Goal: Information Seeking & Learning: Check status

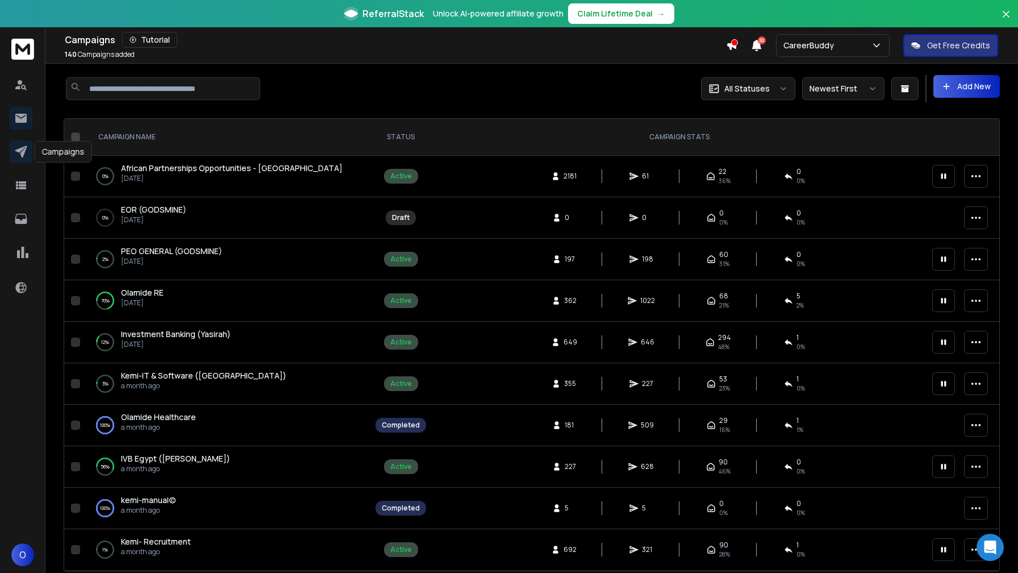
scroll to position [867, 0]
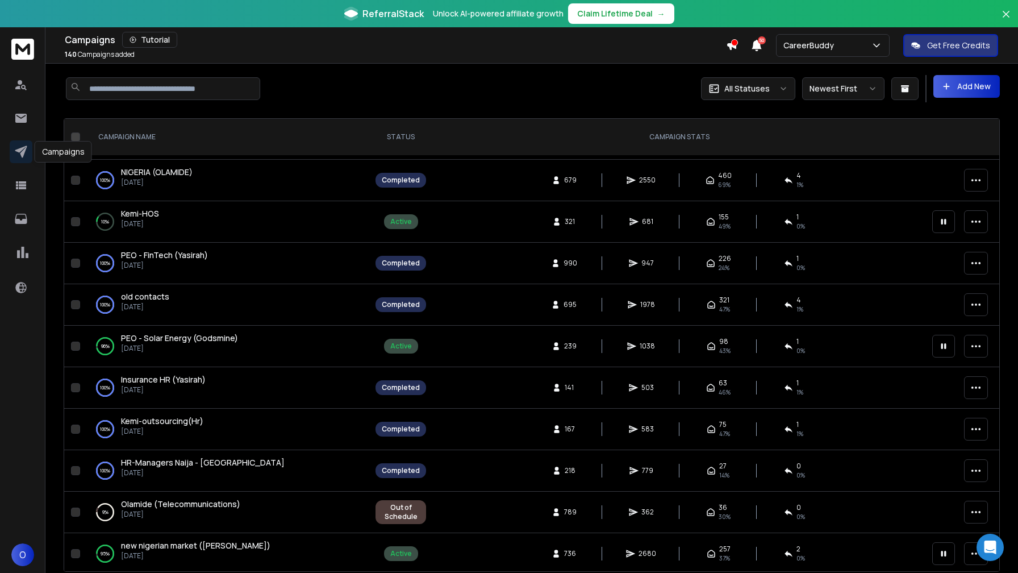
click at [14, 156] on icon at bounding box center [21, 152] width 14 height 14
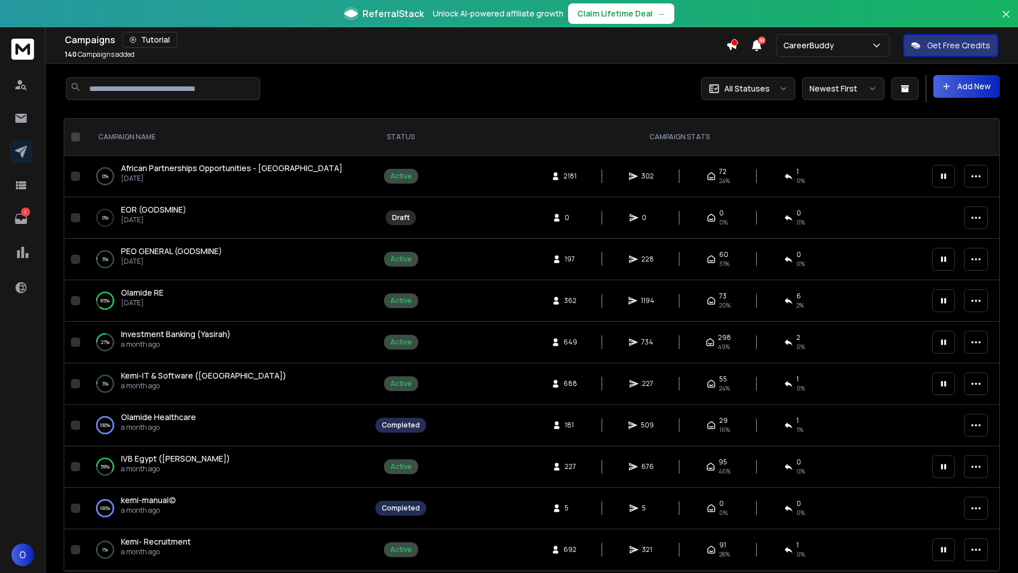
click at [159, 165] on span "African Partnerships Opportunities - [GEOGRAPHIC_DATA]" at bounding box center [232, 168] width 222 height 11
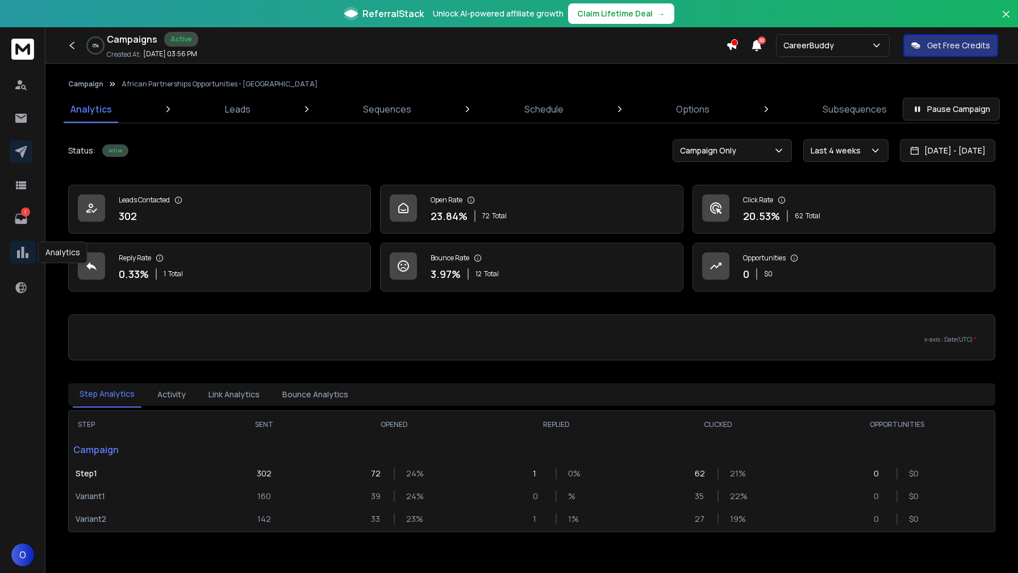
click at [22, 255] on icon at bounding box center [22, 252] width 11 height 11
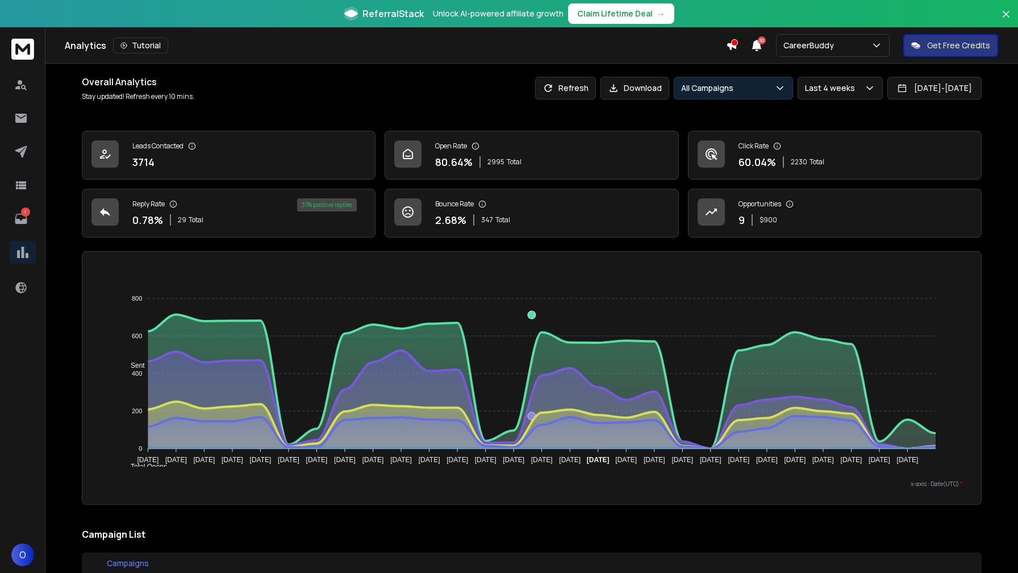
click at [775, 88] on icon at bounding box center [780, 87] width 11 height 11
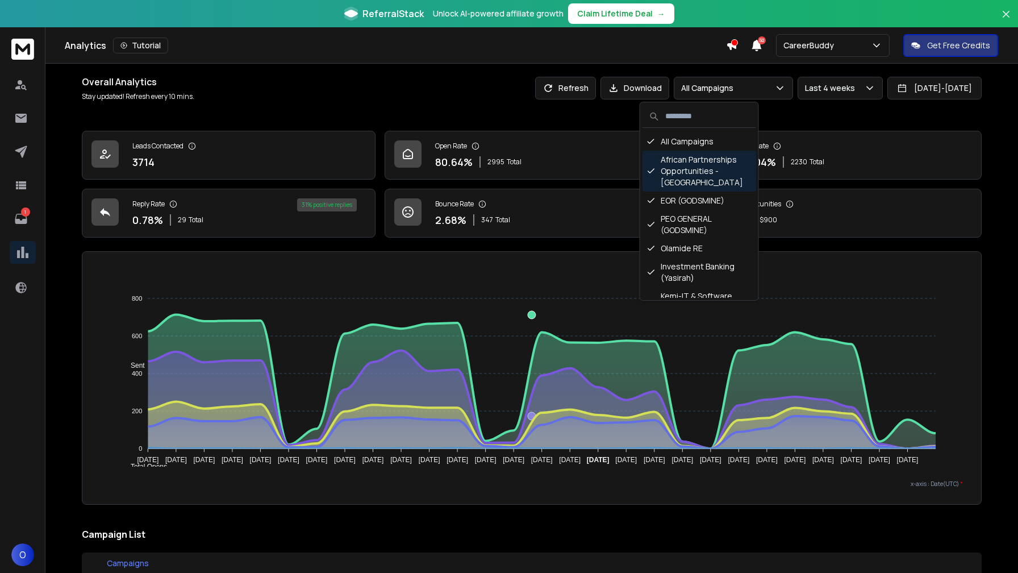
click at [711, 164] on div "African Partnerships Opportunities - [GEOGRAPHIC_DATA]" at bounding box center [700, 171] width 114 height 41
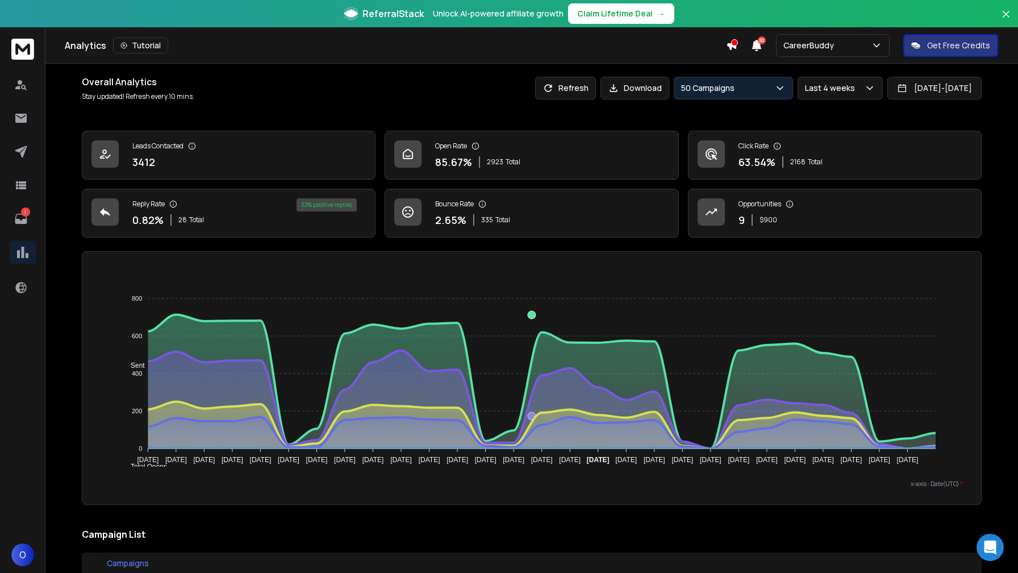
click at [775, 85] on icon at bounding box center [780, 87] width 11 height 11
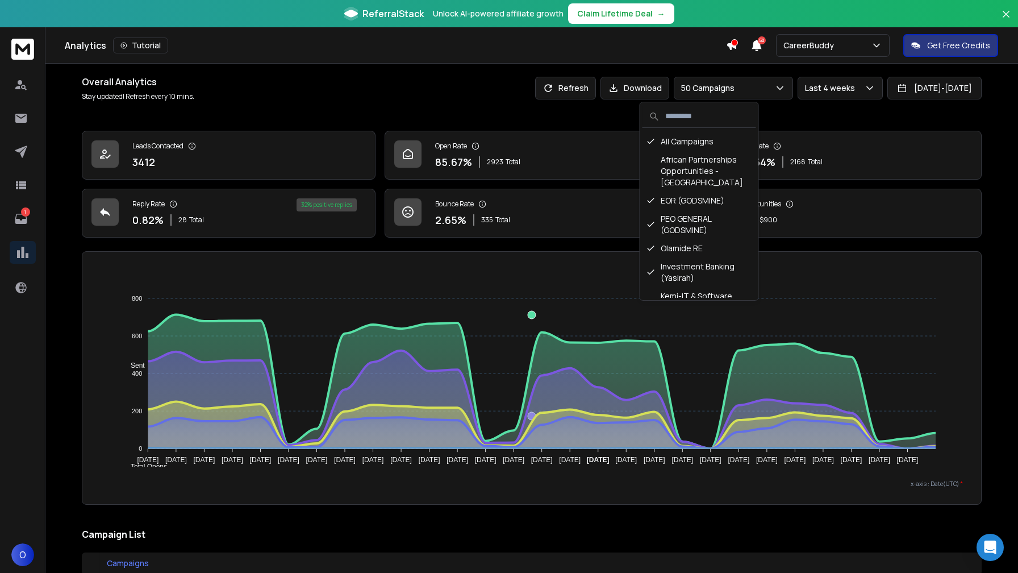
click at [700, 111] on input at bounding box center [700, 116] width 114 height 23
type input "**"
click at [691, 145] on div "All Campaigns" at bounding box center [700, 141] width 114 height 18
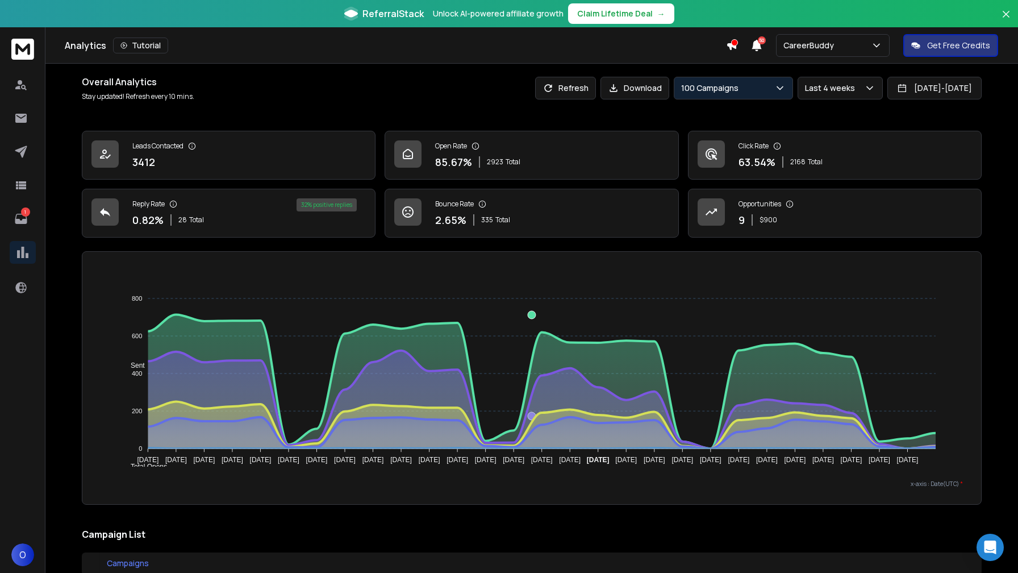
click at [775, 85] on icon at bounding box center [780, 87] width 11 height 11
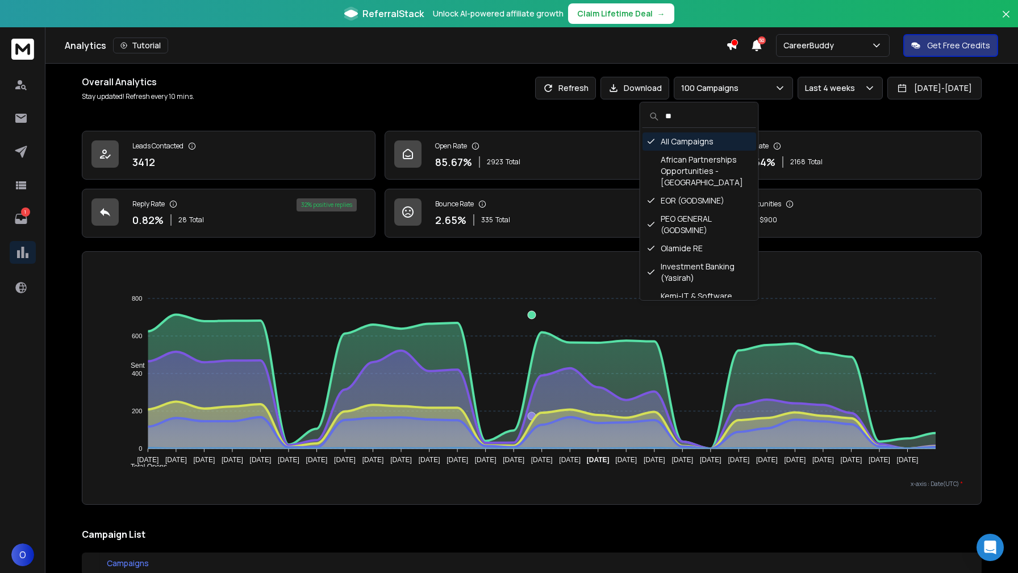
click at [649, 140] on icon at bounding box center [651, 141] width 9 height 9
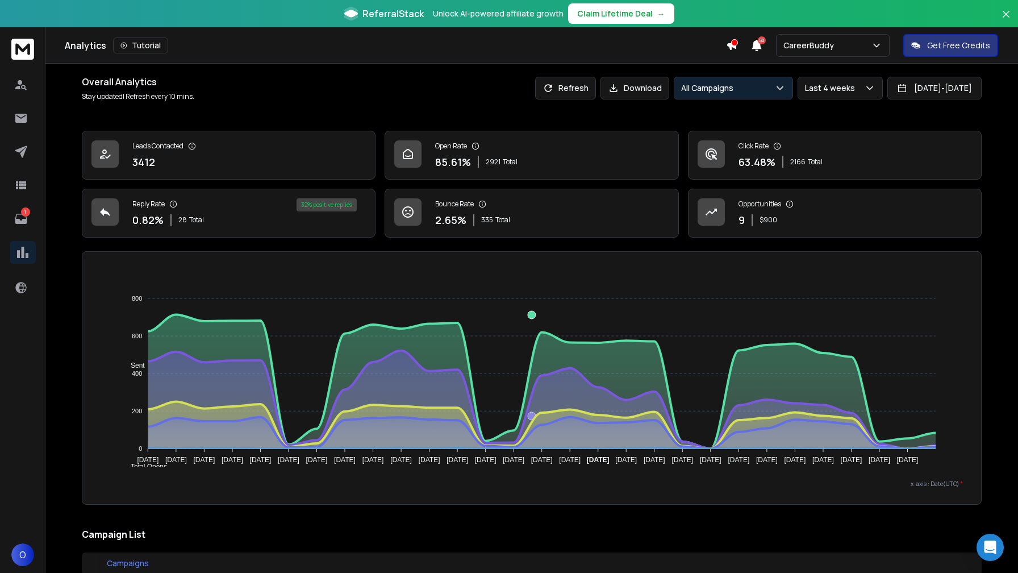
click at [777, 87] on icon at bounding box center [780, 88] width 6 height 3
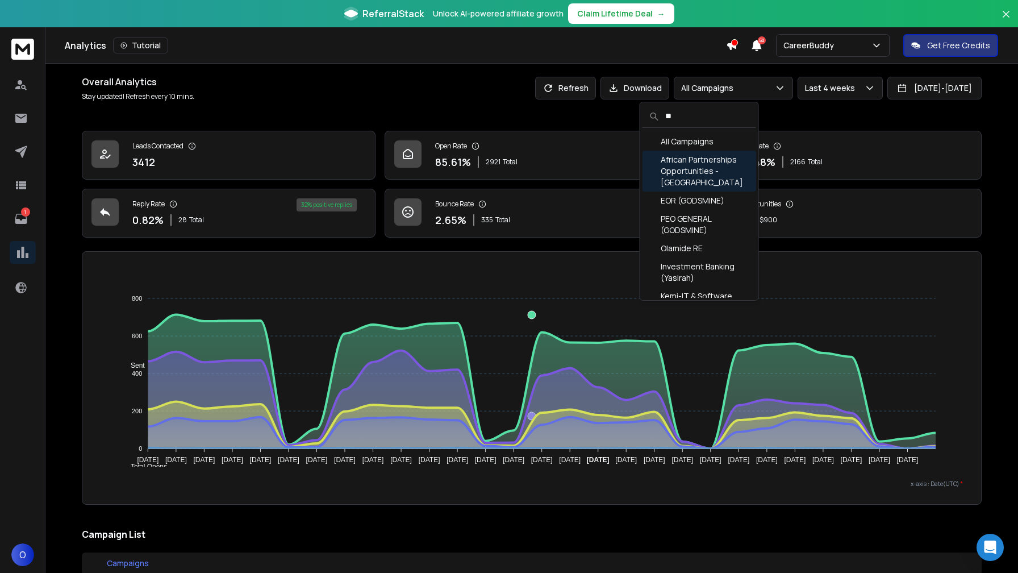
click at [705, 166] on div "African Partnerships Opportunities - [GEOGRAPHIC_DATA]" at bounding box center [700, 171] width 114 height 41
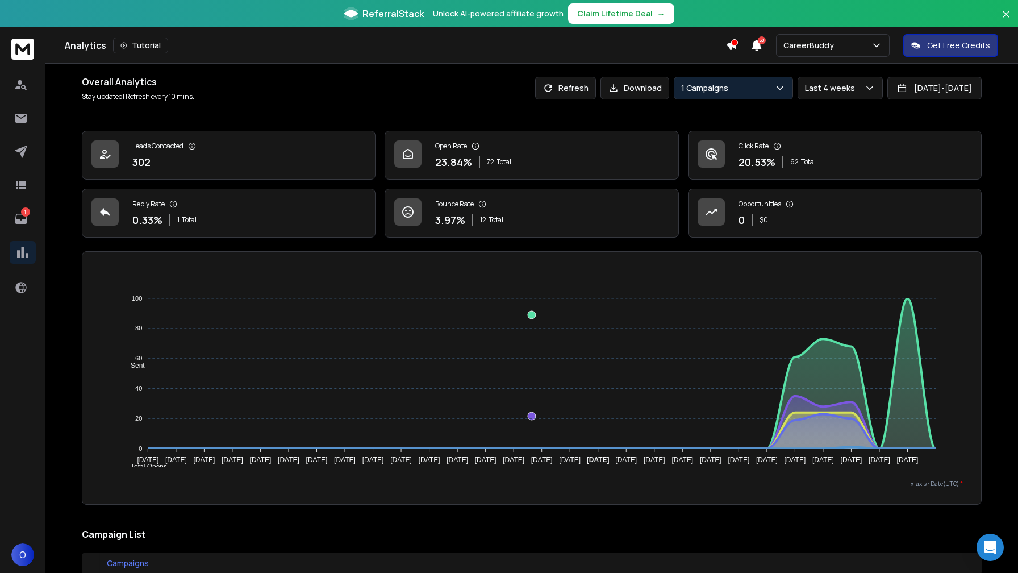
click at [735, 89] on div "1 Campaigns" at bounding box center [733, 87] width 105 height 11
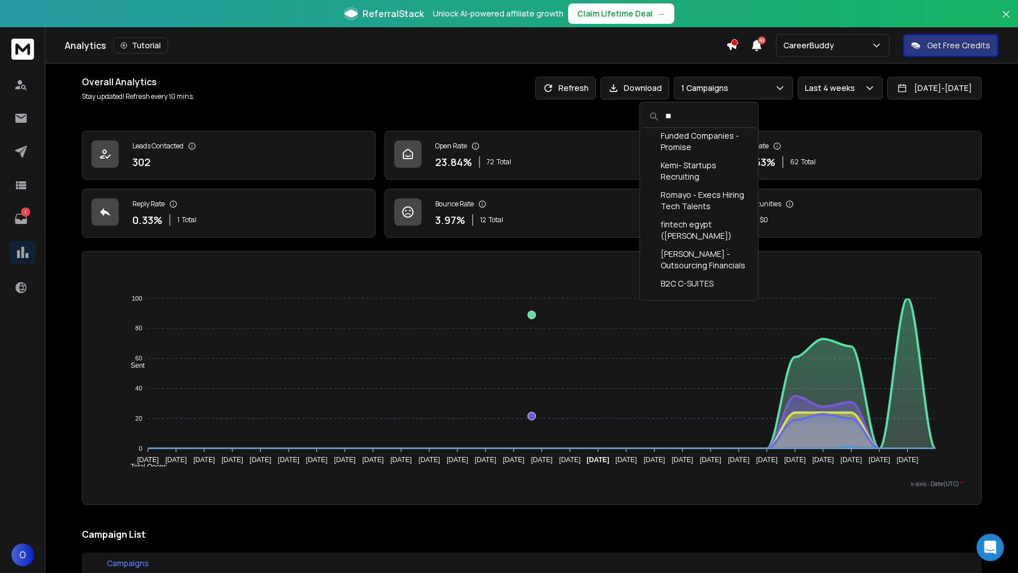
scroll to position [1624, 0]
click at [684, 122] on input "**" at bounding box center [700, 116] width 114 height 23
type input "******"
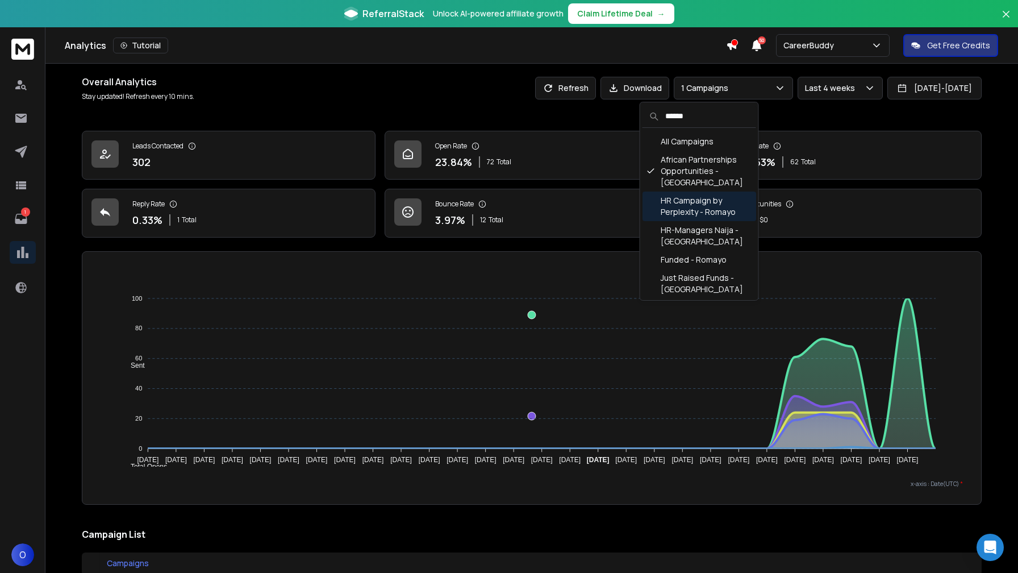
click at [695, 198] on div "HR Campaign by Perplexity - Romayo" at bounding box center [700, 207] width 114 height 30
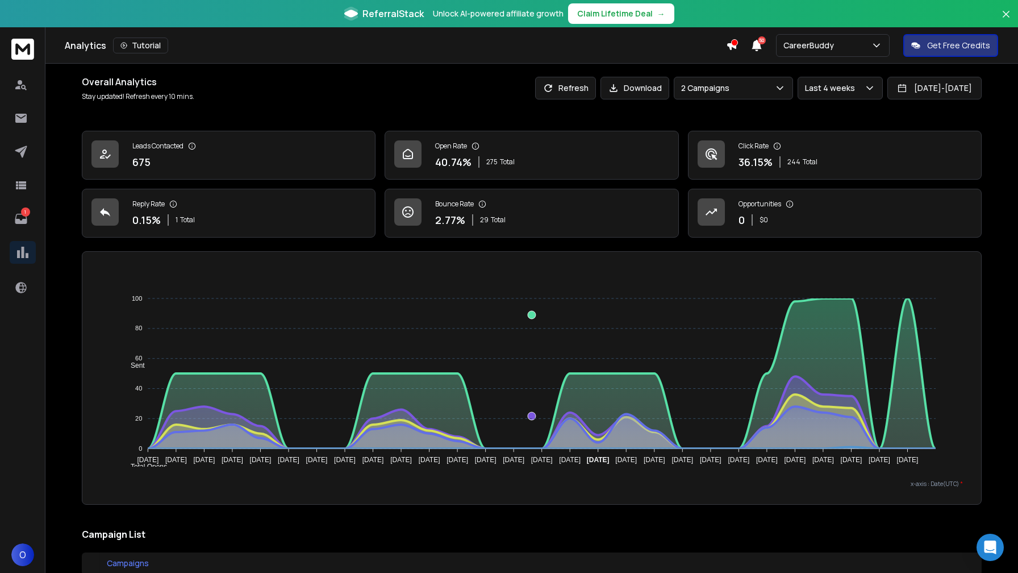
click at [267, 231] on link "Reply Rate 0.15 % 1 Total" at bounding box center [229, 213] width 294 height 49
click at [950, 85] on button "[DATE] - [DATE]" at bounding box center [935, 88] width 94 height 23
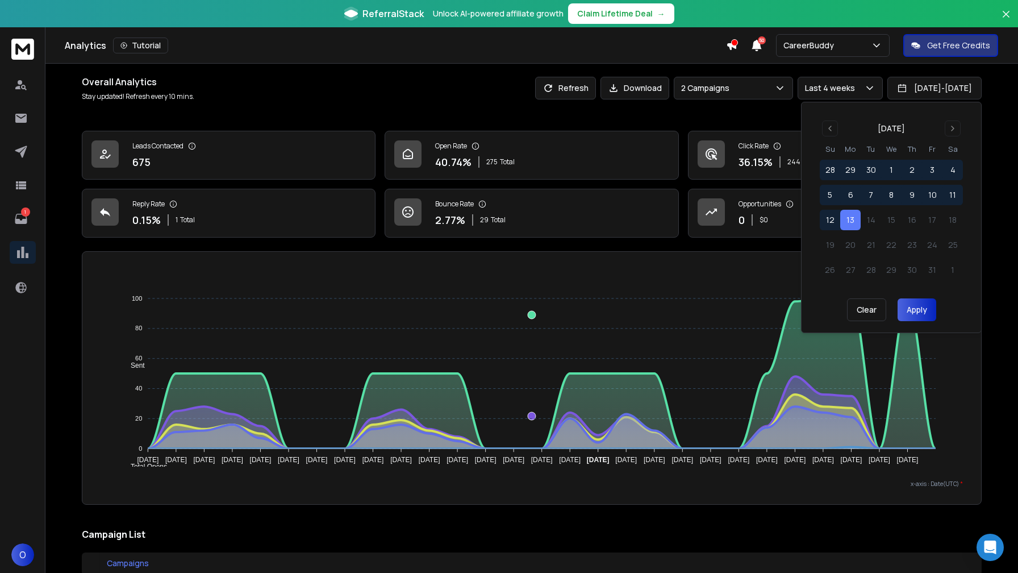
click at [951, 168] on button "4" at bounding box center [953, 170] width 20 height 20
click at [930, 193] on button "10" at bounding box center [932, 195] width 20 height 20
click at [906, 303] on button "Apply" at bounding box center [917, 309] width 39 height 23
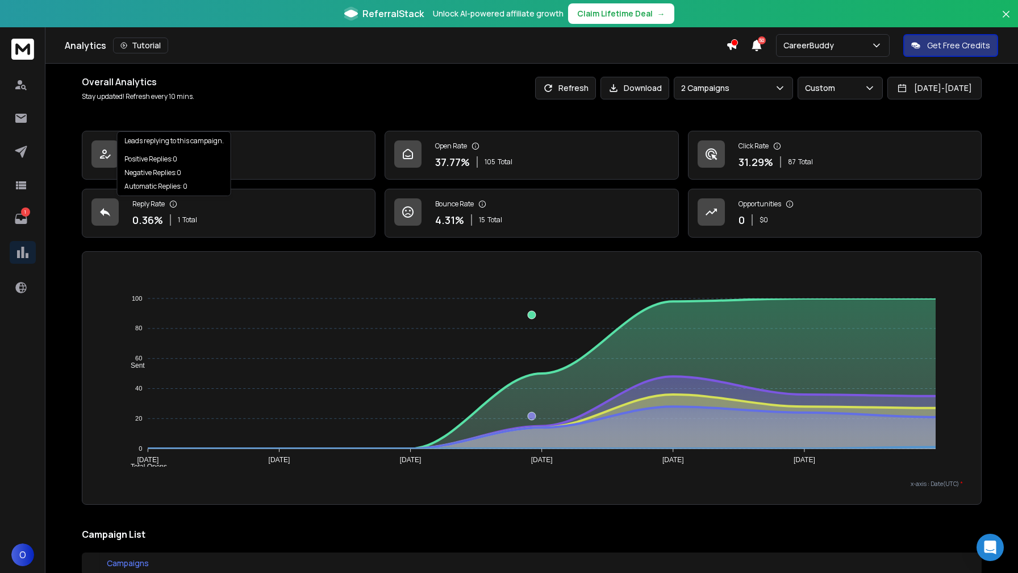
click at [171, 207] on icon at bounding box center [173, 204] width 8 height 8
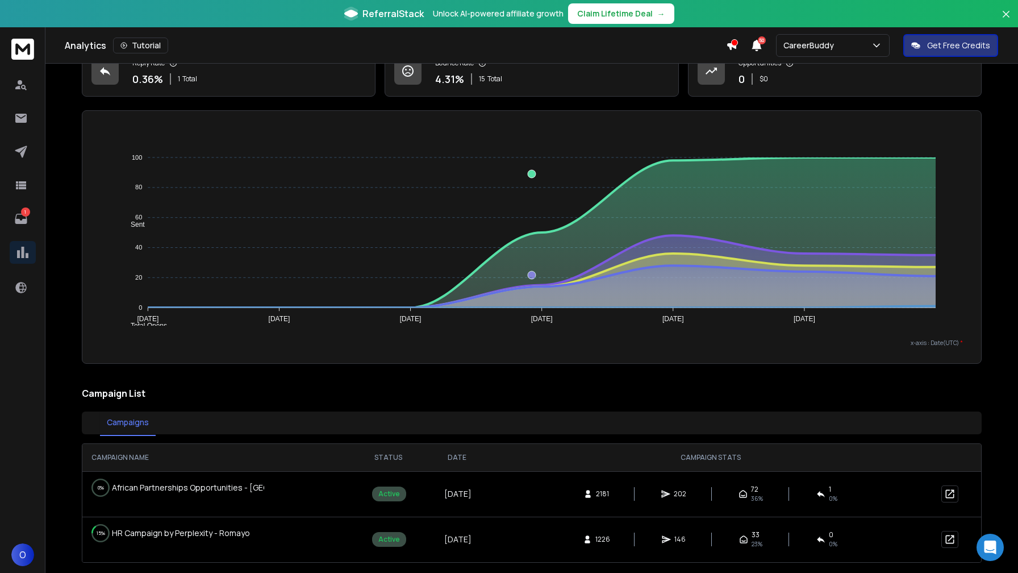
scroll to position [142, 0]
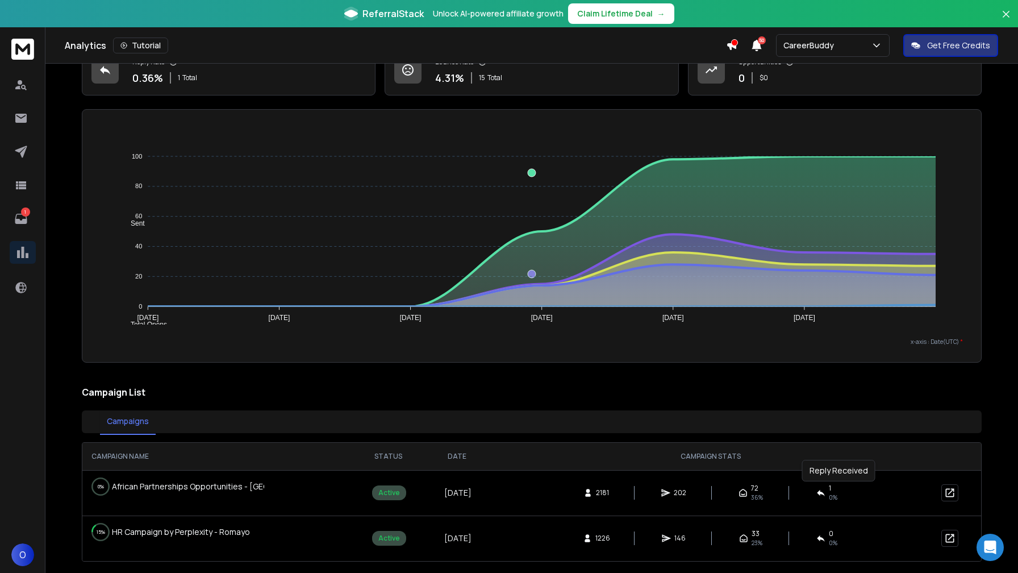
click at [825, 491] on icon at bounding box center [821, 493] width 8 height 6
click at [840, 492] on p "1 0 %" at bounding box center [834, 493] width 11 height 18
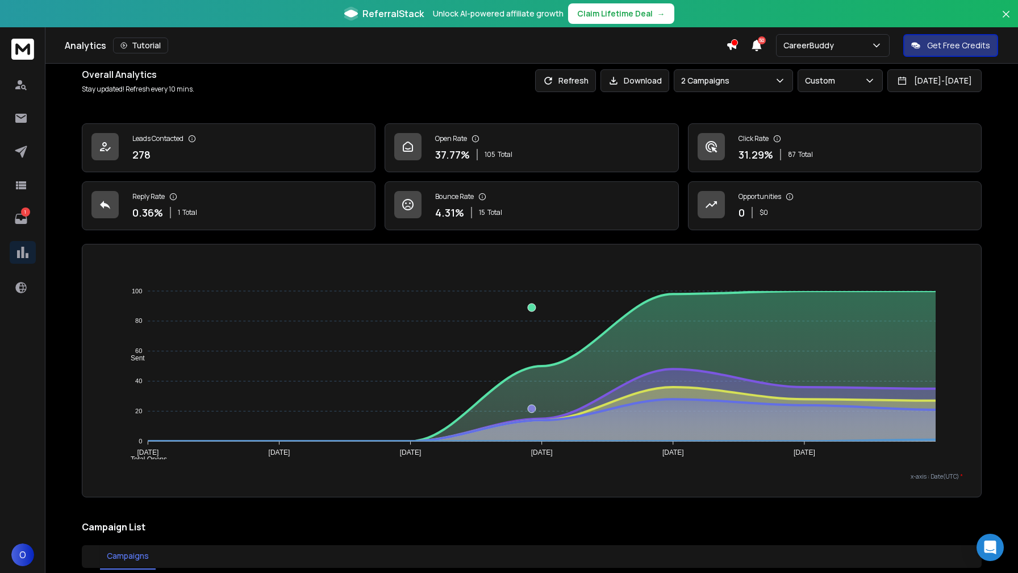
scroll to position [0, 0]
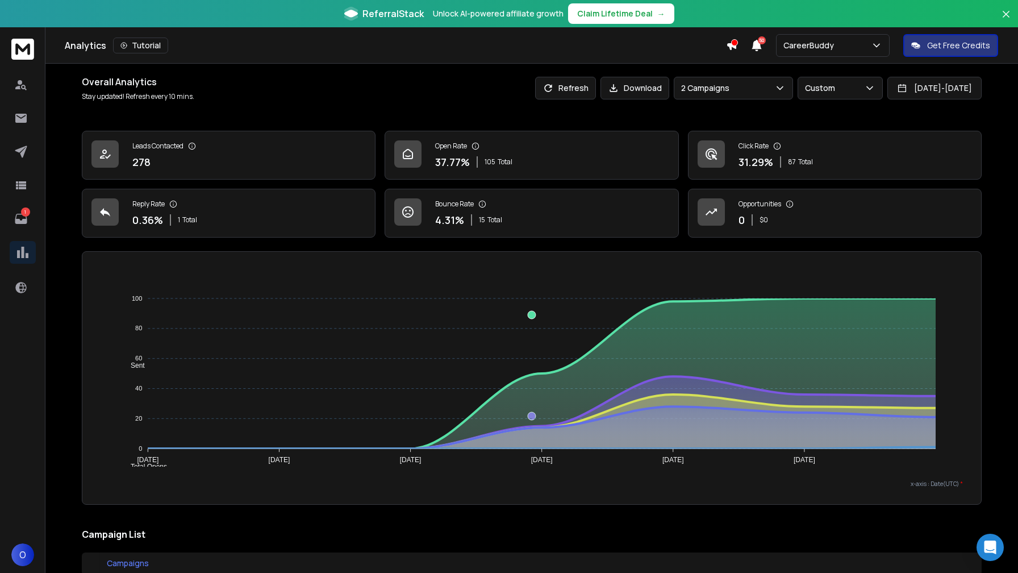
click at [277, 226] on link "Reply Rate 0.36 % 1 Total" at bounding box center [229, 213] width 294 height 49
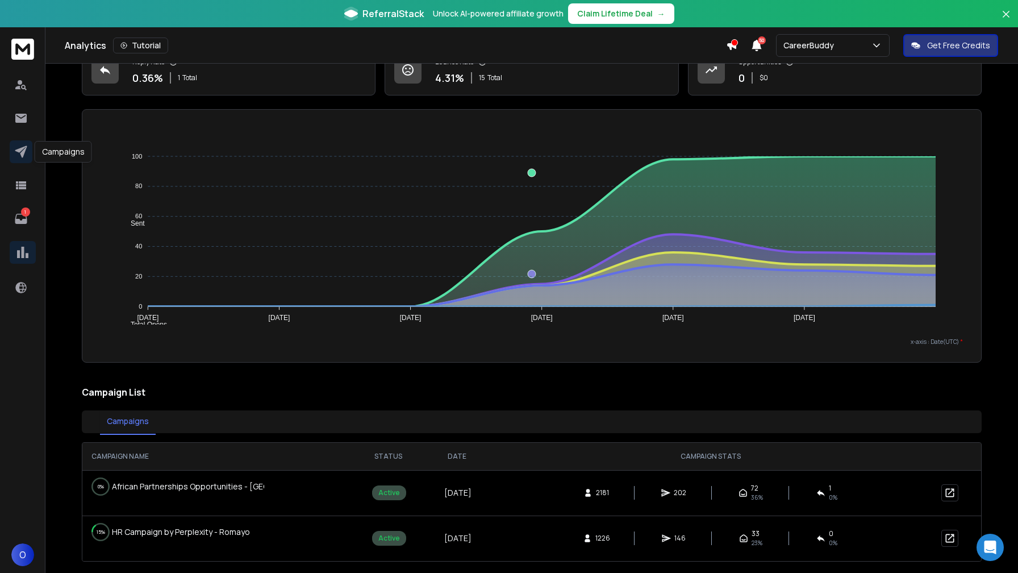
click at [22, 148] on icon at bounding box center [21, 152] width 12 height 12
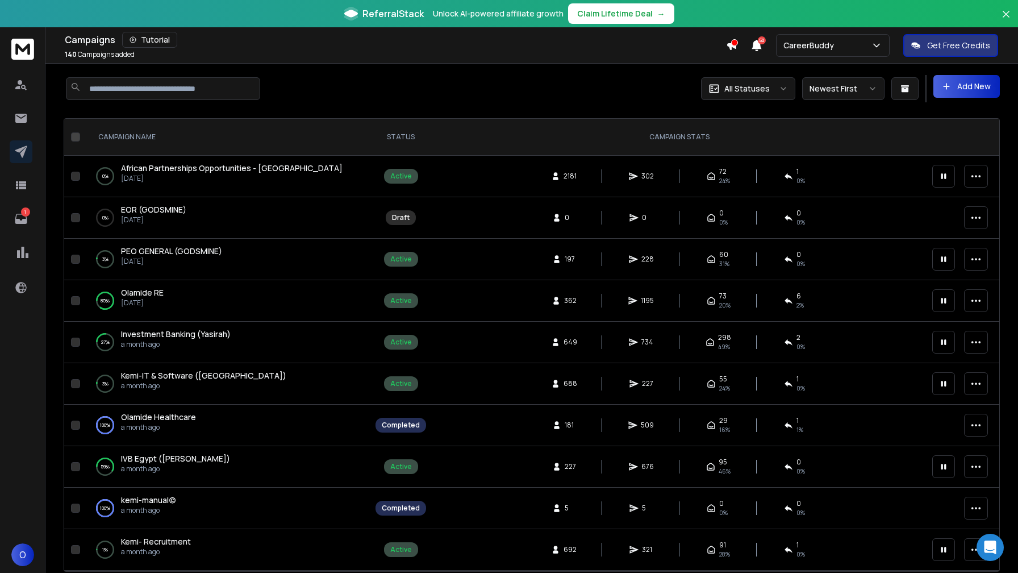
click at [239, 166] on span "African Partnerships Opportunities - [GEOGRAPHIC_DATA]" at bounding box center [232, 168] width 222 height 11
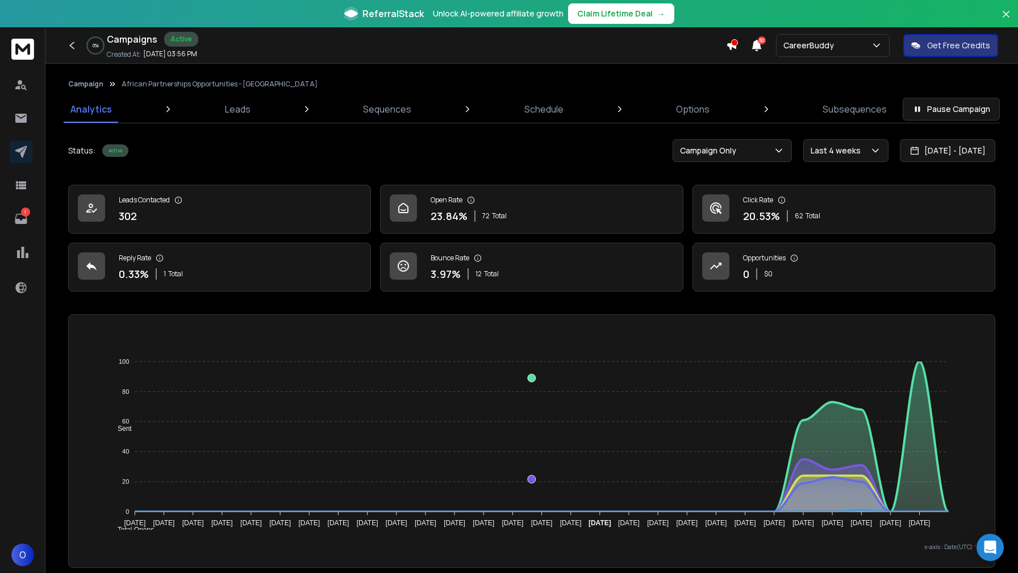
click at [197, 274] on link "Reply Rate 0.33 % 1 Total" at bounding box center [219, 267] width 303 height 49
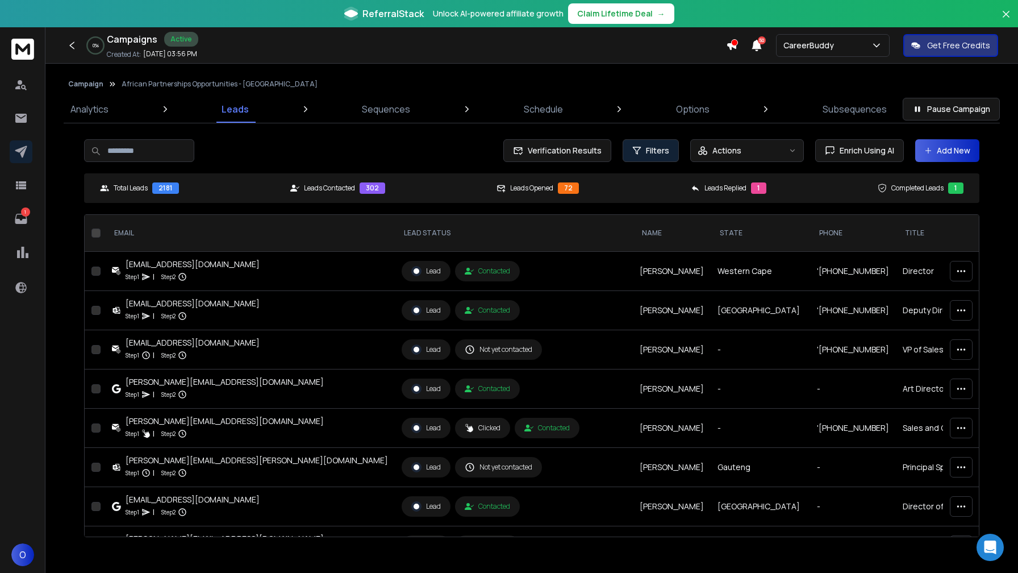
click at [656, 147] on span "Filters" at bounding box center [657, 150] width 23 height 11
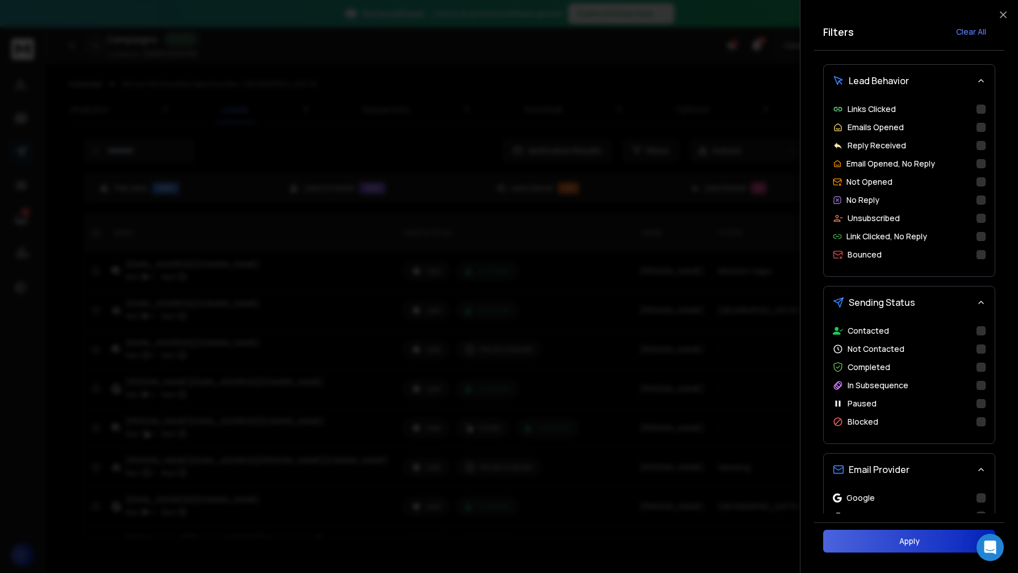
click at [870, 147] on p "Reply Received" at bounding box center [877, 145] width 59 height 11
click at [977, 147] on button "Reply Received" at bounding box center [981, 145] width 9 height 9
click at [931, 545] on button "Apply" at bounding box center [909, 541] width 172 height 23
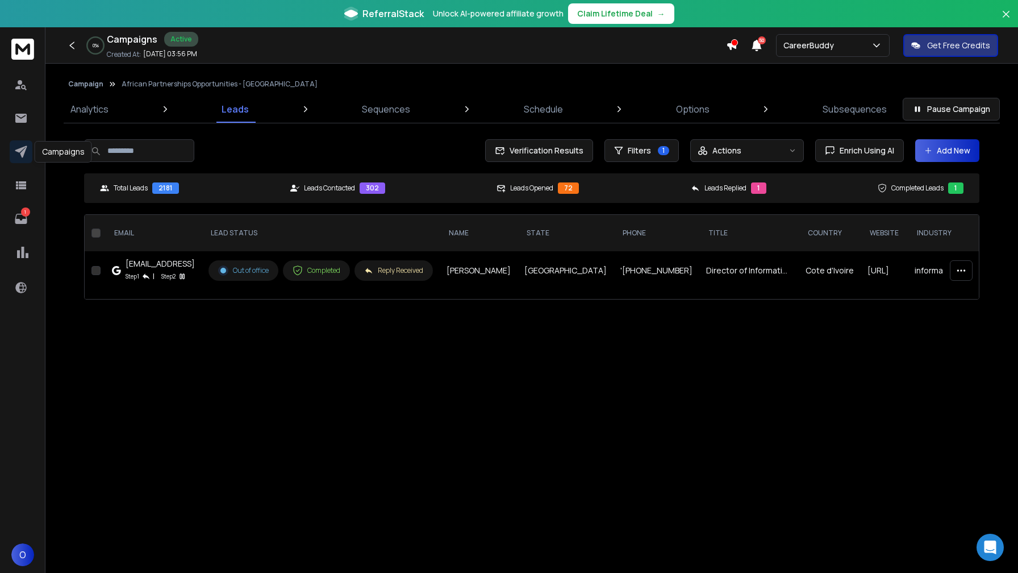
click at [18, 145] on icon at bounding box center [21, 152] width 14 height 14
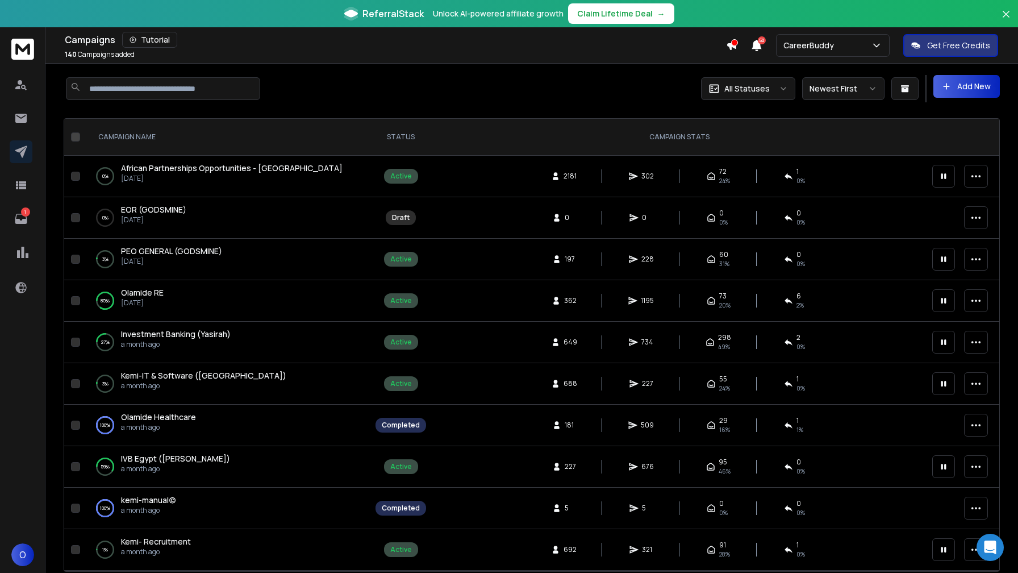
click at [601, 94] on div "Campaigns 140 Campaigns Added All Statuses Newest First Add New" at bounding box center [766, 88] width 468 height 27
